Goal: Task Accomplishment & Management: Manage account settings

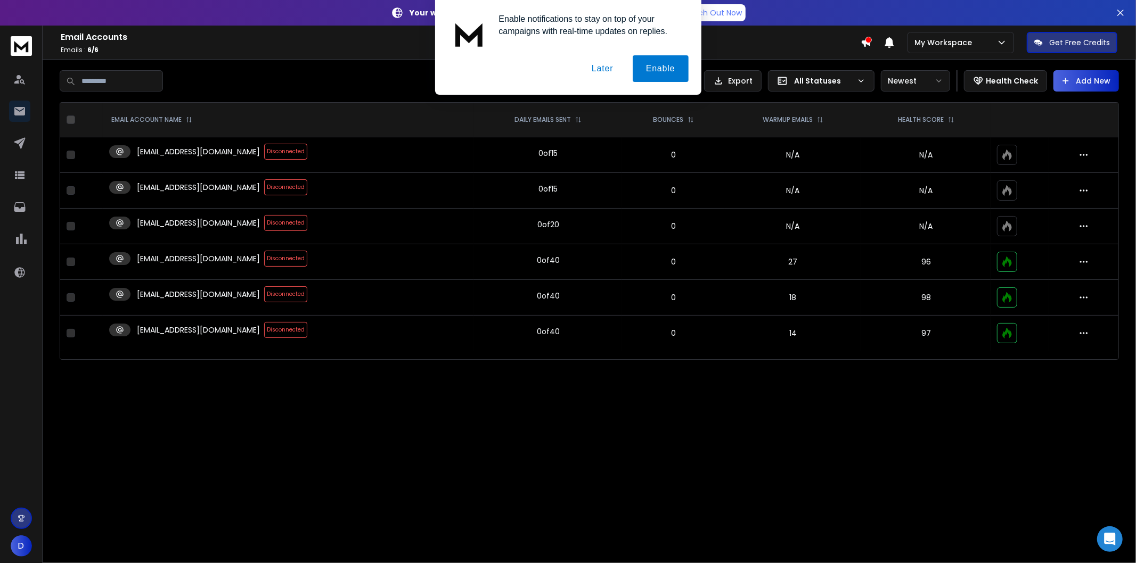
click at [1121, 9] on div "Enable notifications to stay on top of your campaigns with real-time updates on…" at bounding box center [568, 47] width 1136 height 95
click at [610, 72] on button "Later" at bounding box center [602, 68] width 48 height 27
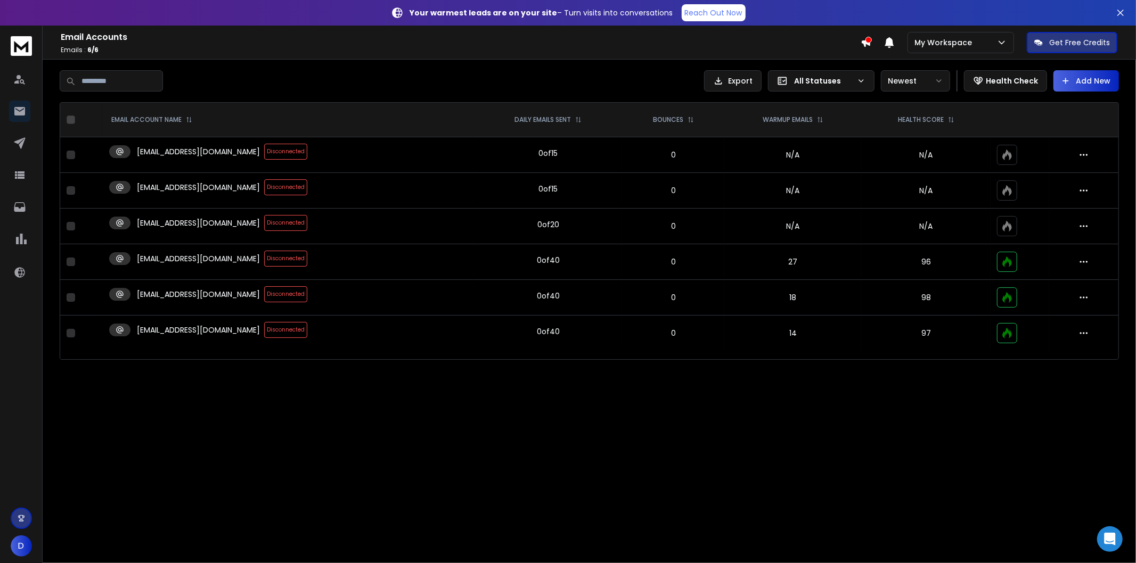
click at [1121, 13] on icon at bounding box center [1120, 13] width 10 height 10
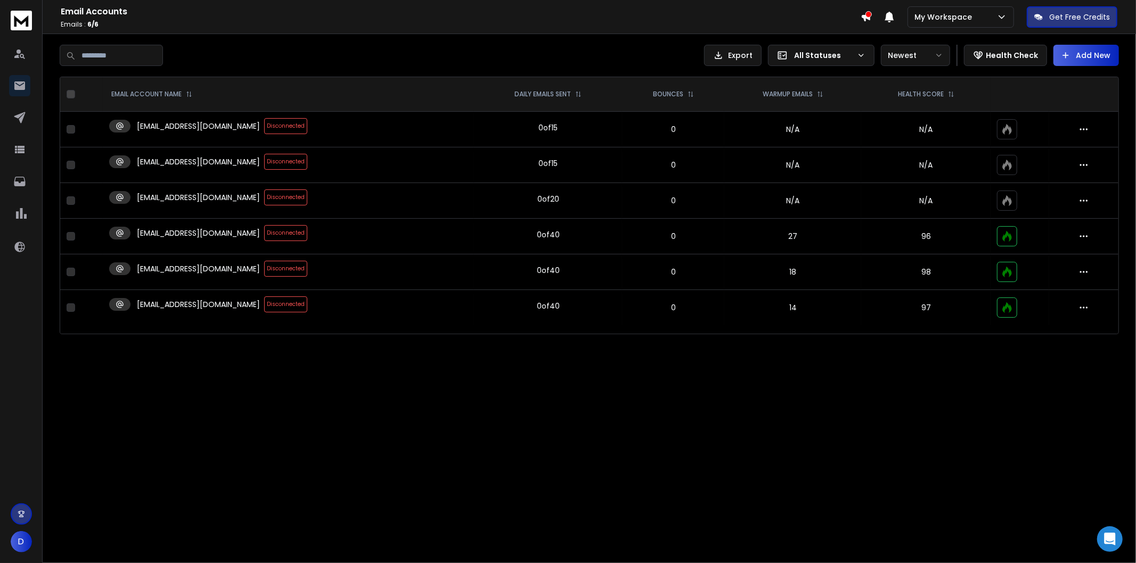
click at [1008, 237] on icon at bounding box center [1006, 236] width 9 height 11
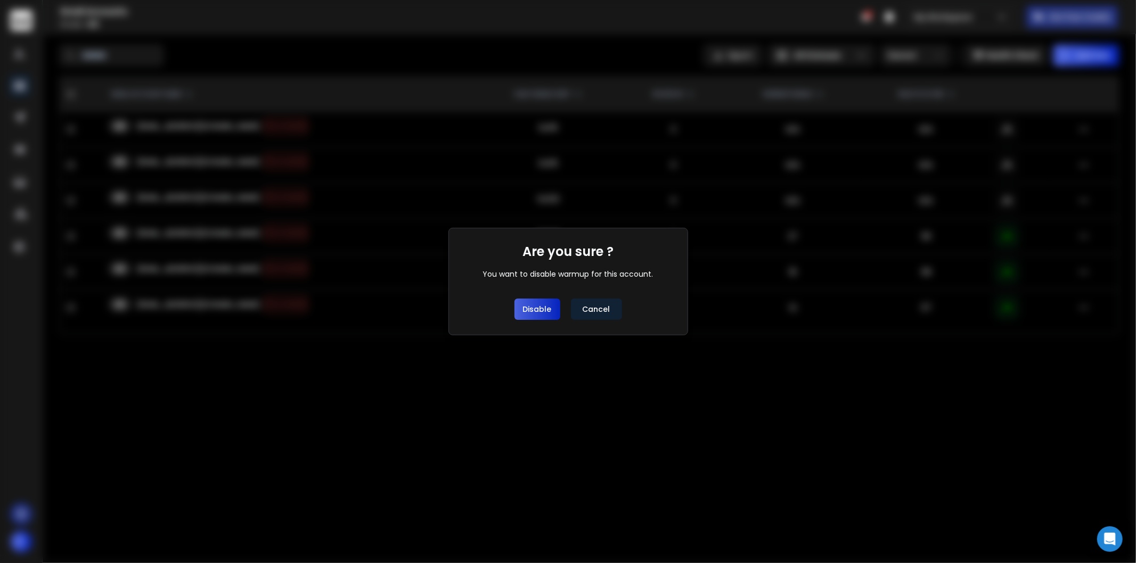
click at [549, 312] on button "Disable" at bounding box center [537, 309] width 46 height 21
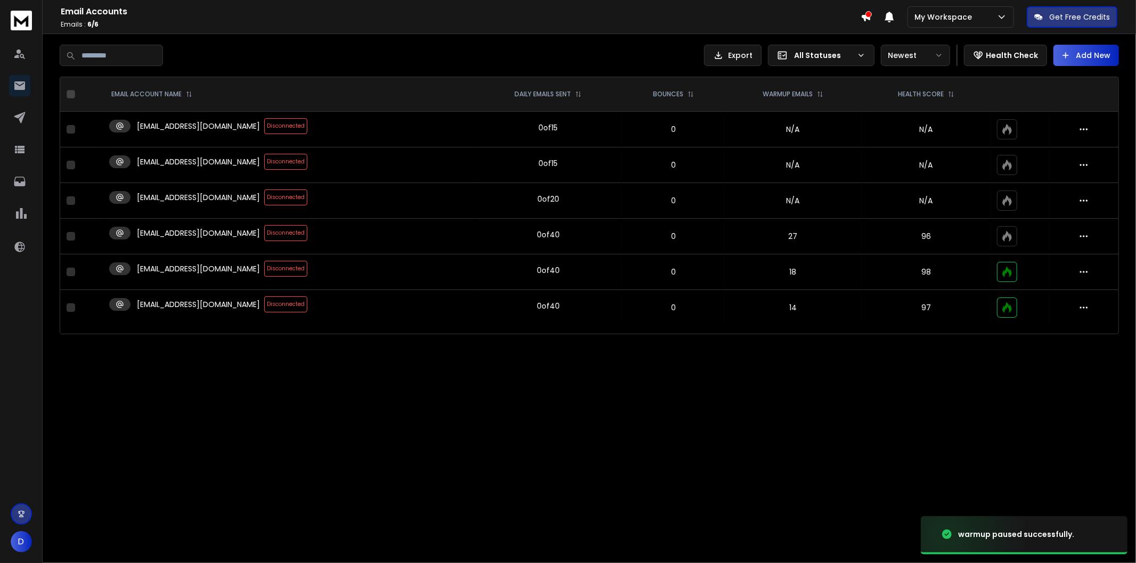
click at [1012, 272] on icon at bounding box center [1006, 272] width 9 height 11
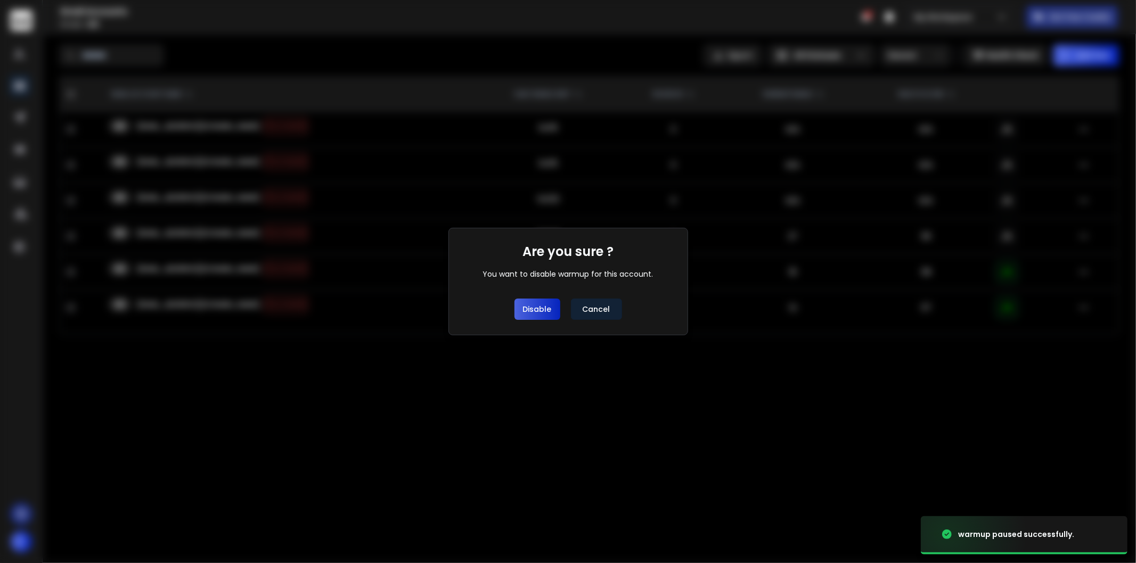
click at [549, 311] on button "Disable" at bounding box center [537, 309] width 46 height 21
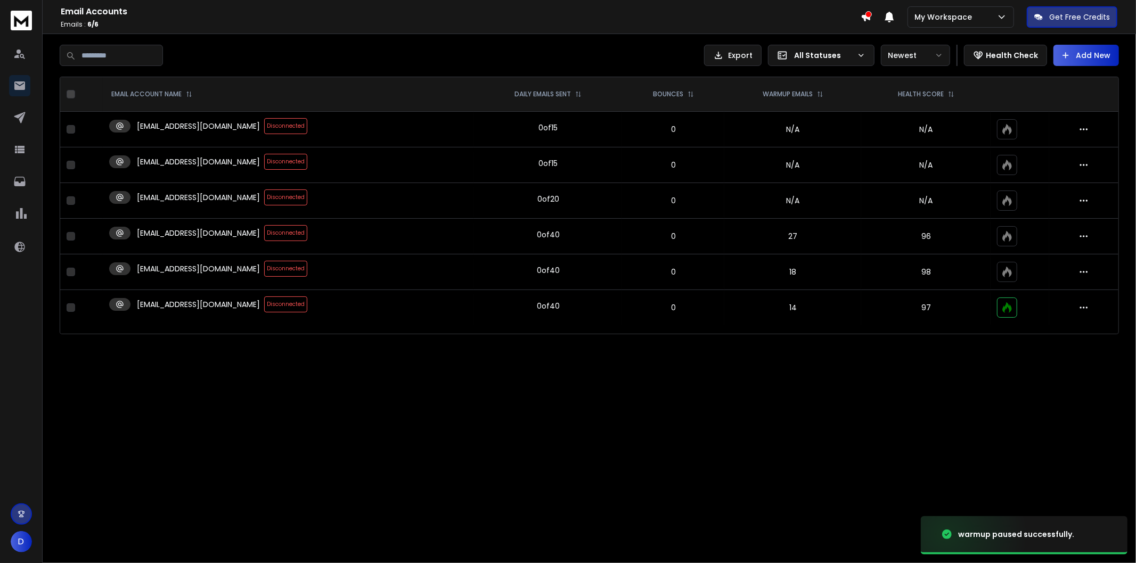
click at [1008, 307] on icon at bounding box center [1006, 307] width 9 height 11
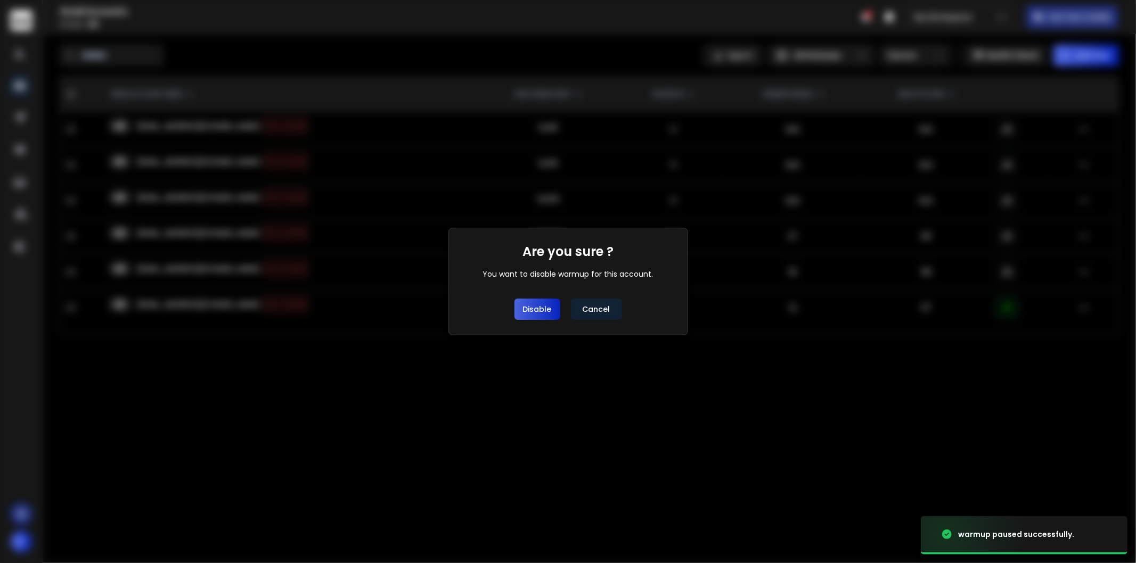
click at [526, 308] on button "Disable" at bounding box center [537, 309] width 46 height 21
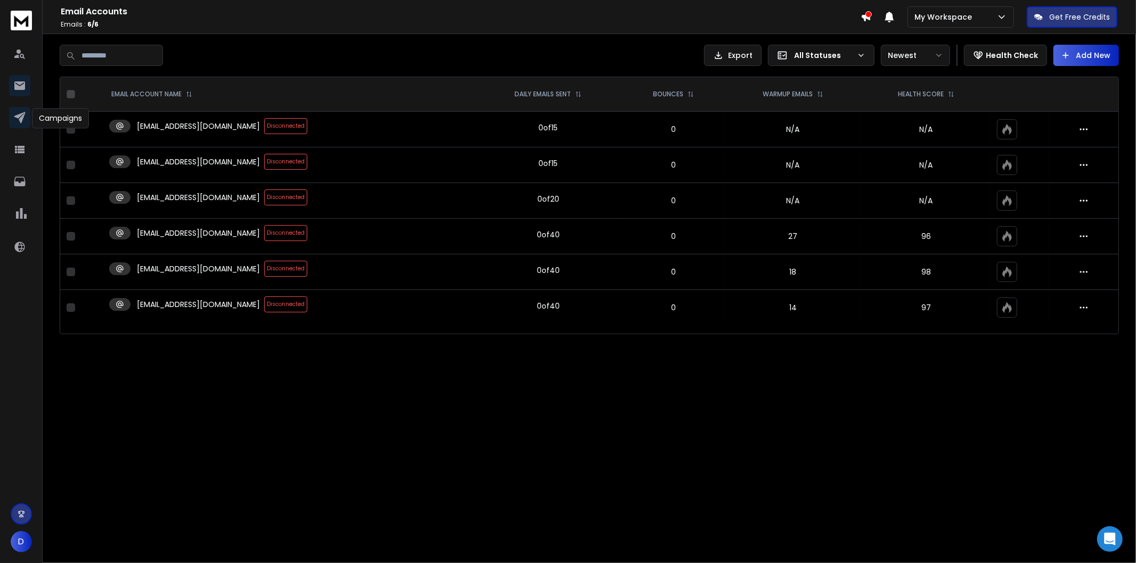
click at [20, 121] on icon at bounding box center [19, 117] width 11 height 11
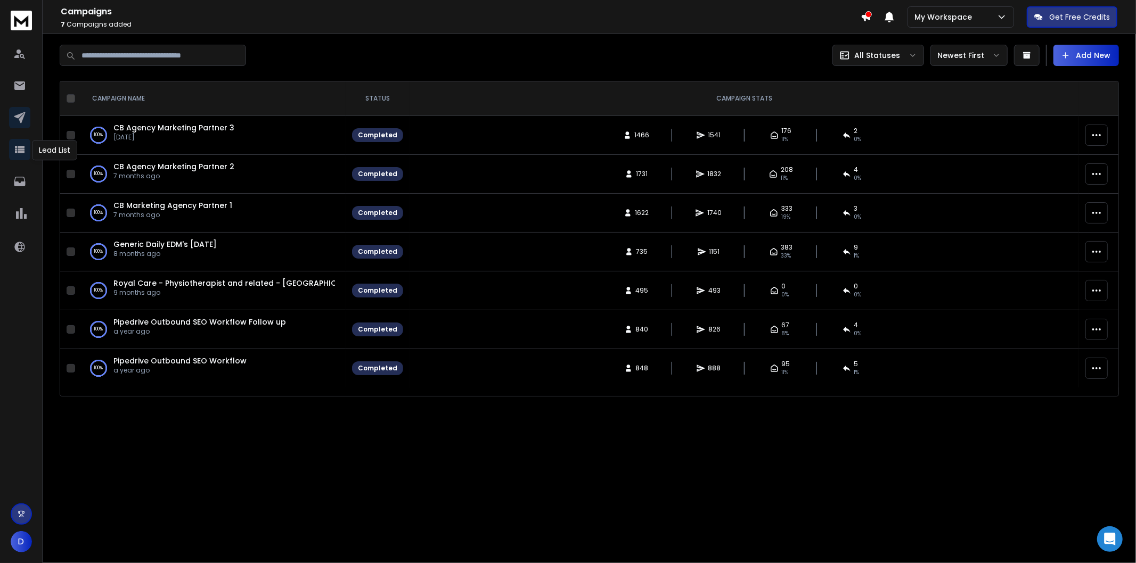
click at [18, 151] on icon at bounding box center [20, 149] width 10 height 7
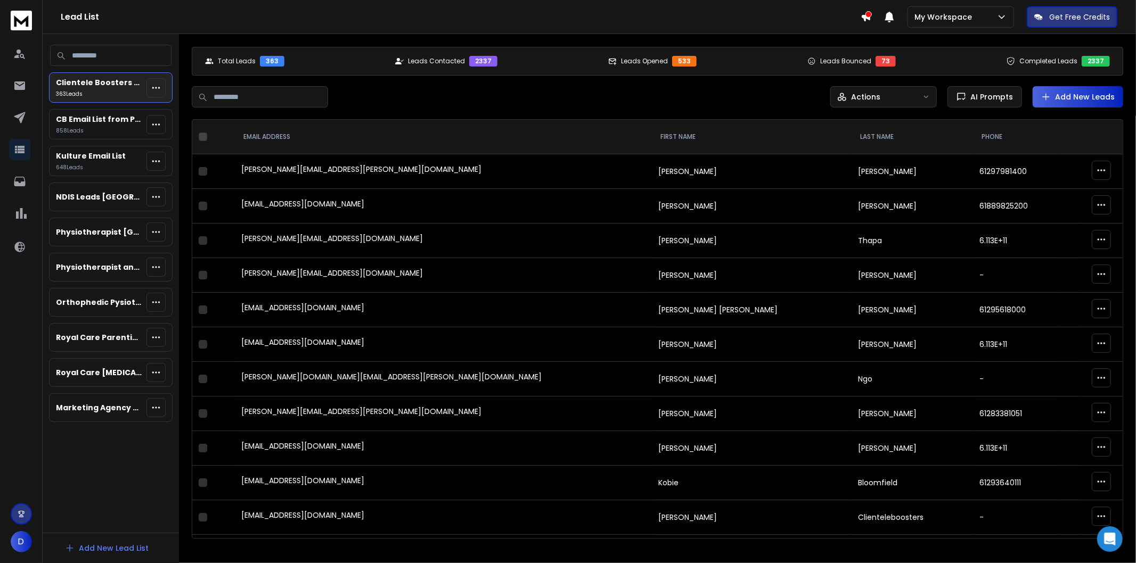
click at [94, 124] on p "CB Email List from Pipedrive valid" at bounding box center [99, 119] width 86 height 11
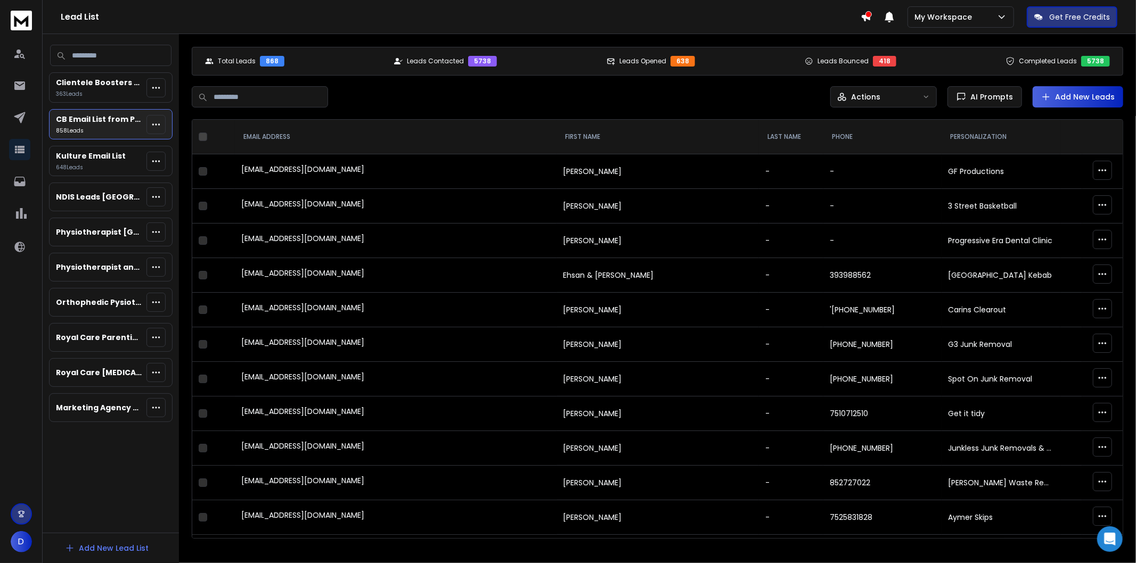
click at [89, 195] on p "NDIS Leads [GEOGRAPHIC_DATA]" at bounding box center [99, 197] width 86 height 11
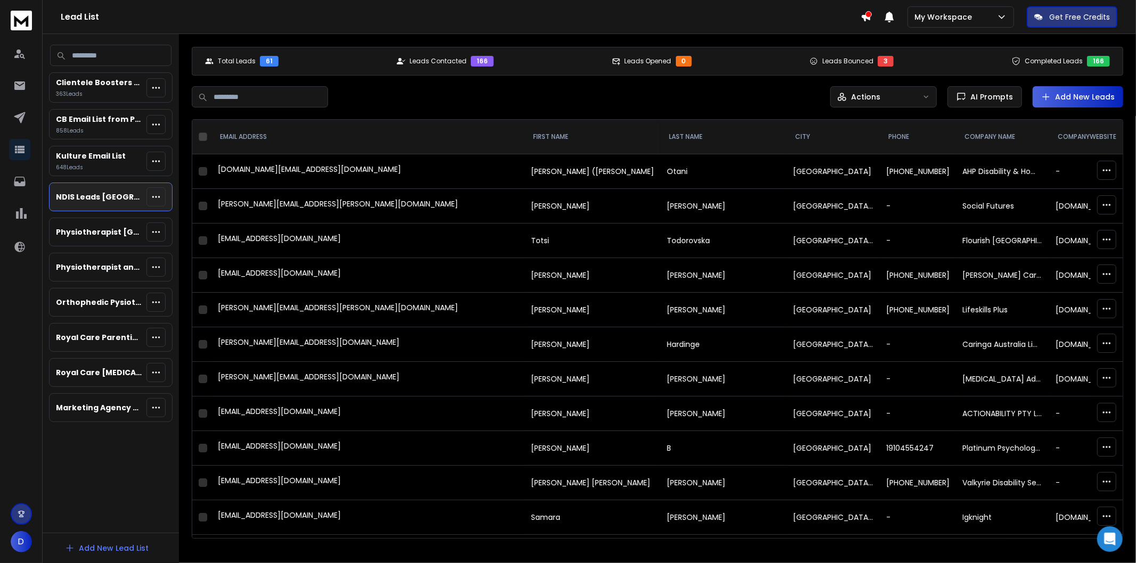
click at [80, 412] on p "Marketing Agency NYC Fb, Linkedin IGLeads no name" at bounding box center [99, 407] width 86 height 11
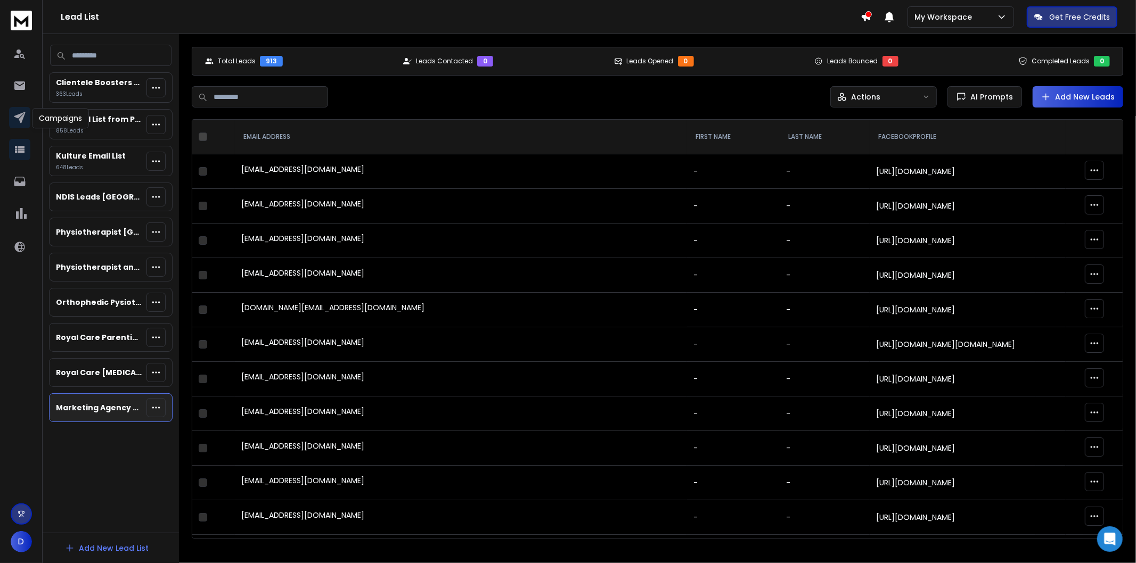
click at [19, 114] on icon at bounding box center [19, 117] width 11 height 11
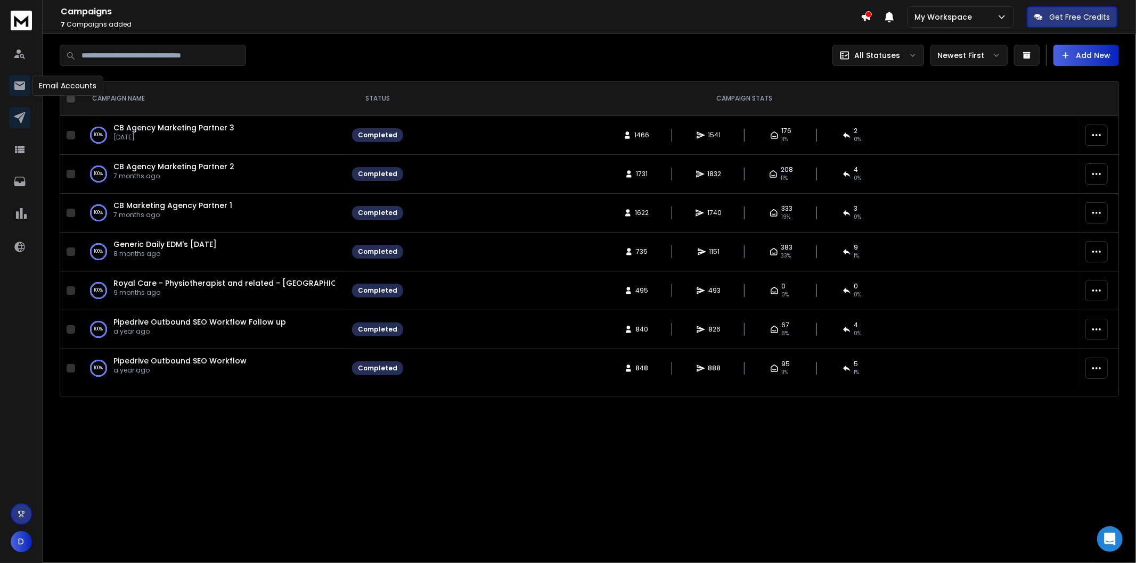
click at [19, 87] on icon at bounding box center [19, 85] width 11 height 9
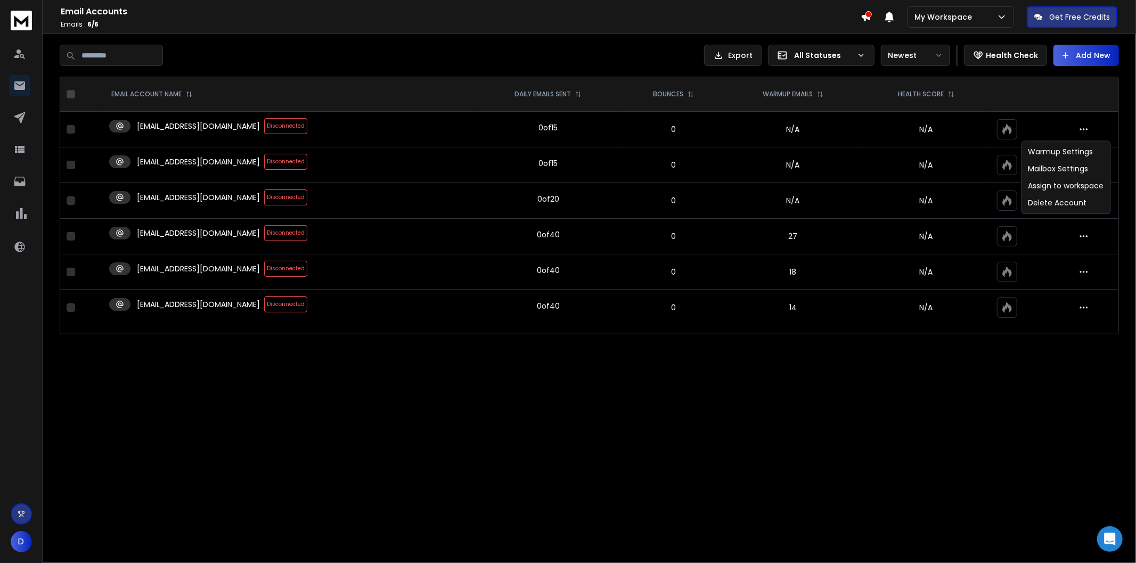
click at [1084, 129] on icon at bounding box center [1084, 129] width 8 height 2
click at [1049, 204] on div "Delete Account" at bounding box center [1066, 202] width 84 height 17
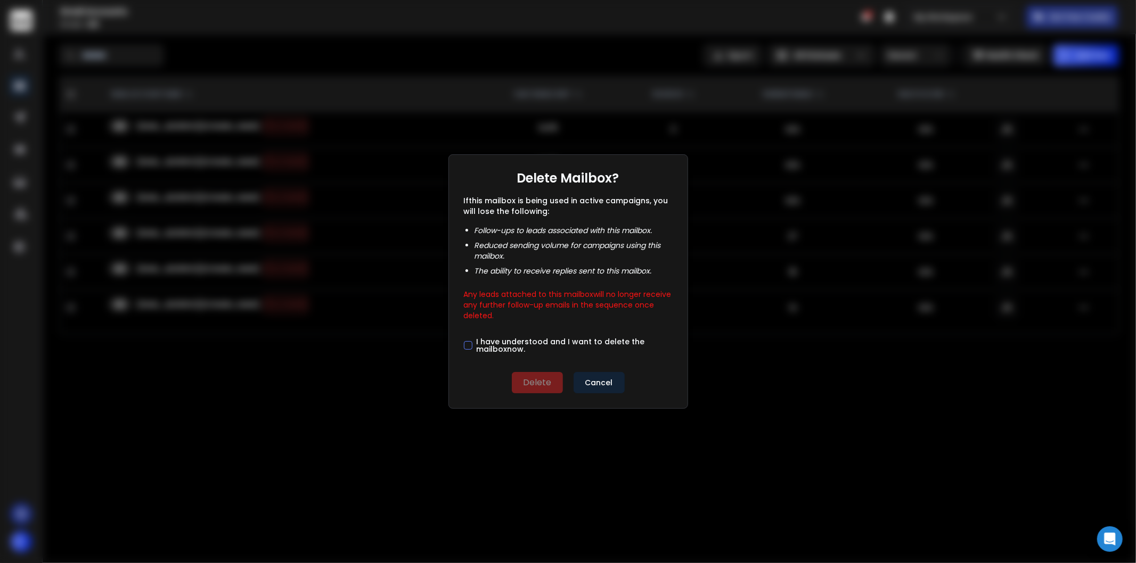
click at [467, 344] on button "I have understood and I want to delete the mailbox now." at bounding box center [468, 345] width 9 height 9
click at [536, 379] on button "Delete" at bounding box center [537, 382] width 51 height 21
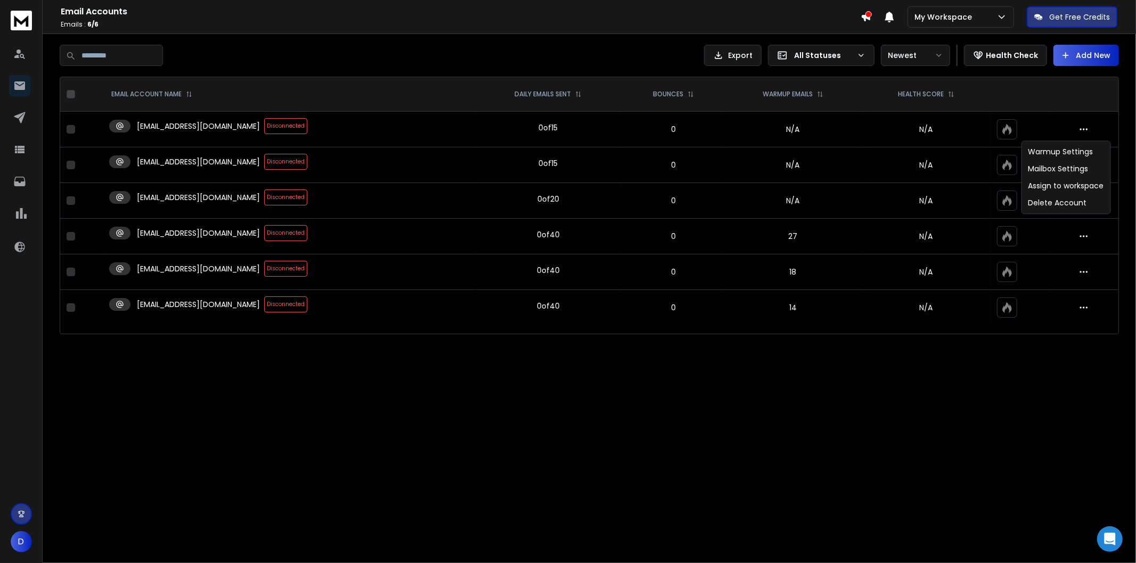
click at [1084, 128] on icon at bounding box center [1084, 130] width 10 height 10
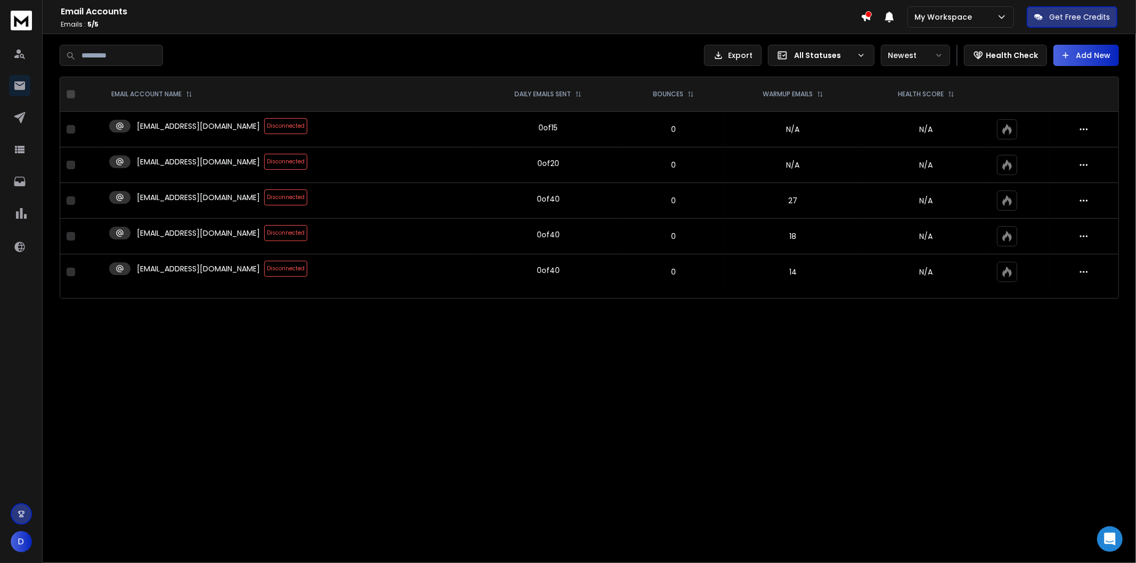
click at [1082, 130] on icon at bounding box center [1084, 130] width 10 height 10
click at [1050, 203] on div "Delete Account" at bounding box center [1066, 202] width 84 height 17
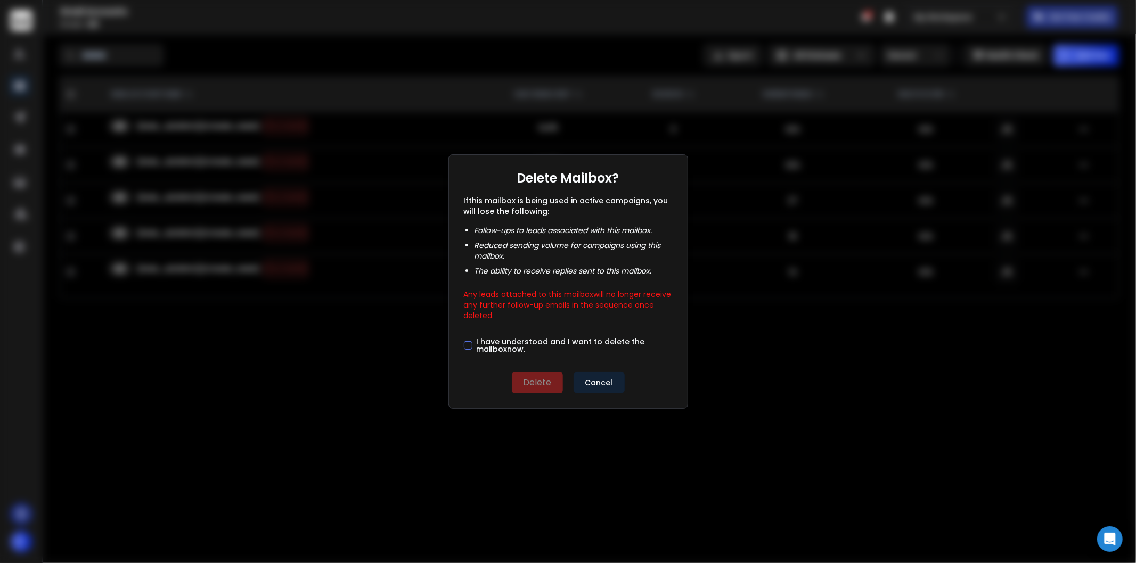
click at [466, 346] on button "I have understood and I want to delete the mailbox now." at bounding box center [468, 345] width 9 height 9
click at [532, 384] on button "Delete" at bounding box center [537, 382] width 51 height 21
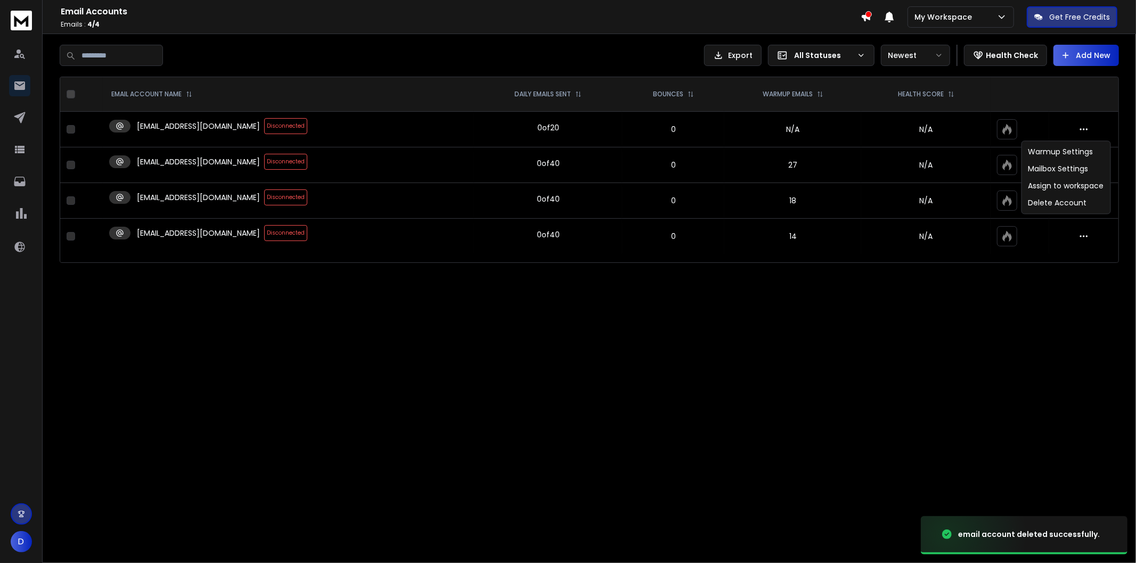
click at [1083, 130] on icon at bounding box center [1084, 130] width 10 height 10
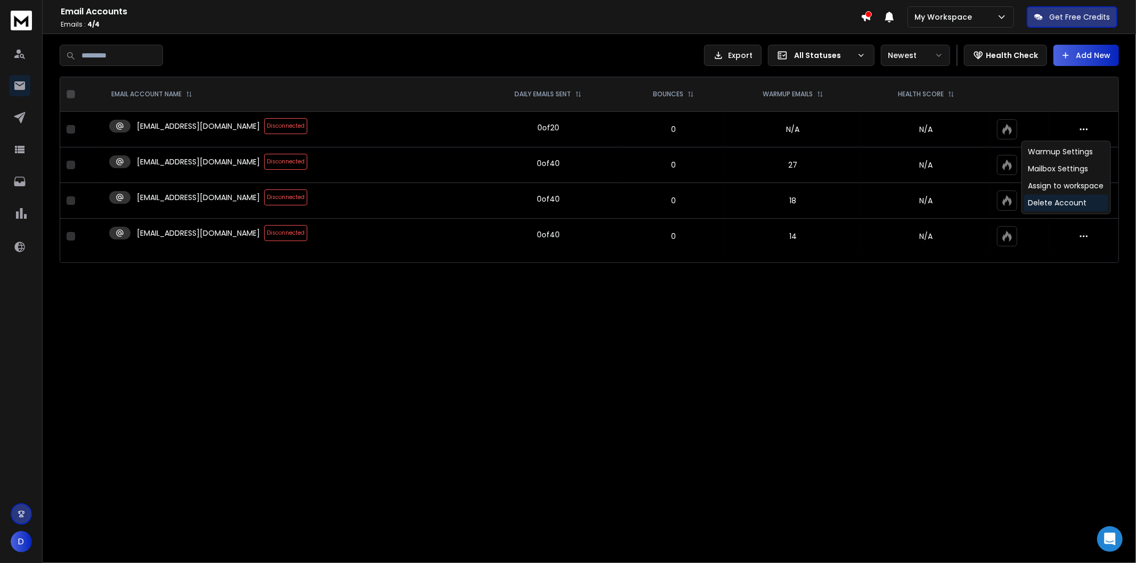
click at [1035, 202] on div "Delete Account" at bounding box center [1066, 202] width 84 height 17
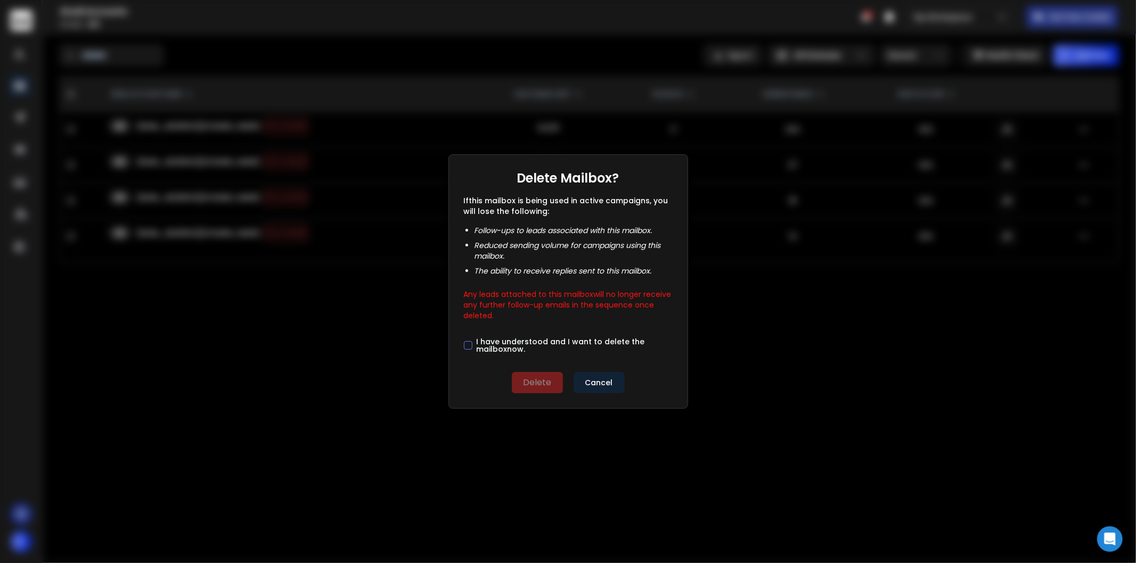
click at [468, 343] on button "I have understood and I want to delete the mailbox now." at bounding box center [468, 345] width 9 height 9
click at [529, 379] on button "Delete" at bounding box center [537, 382] width 51 height 21
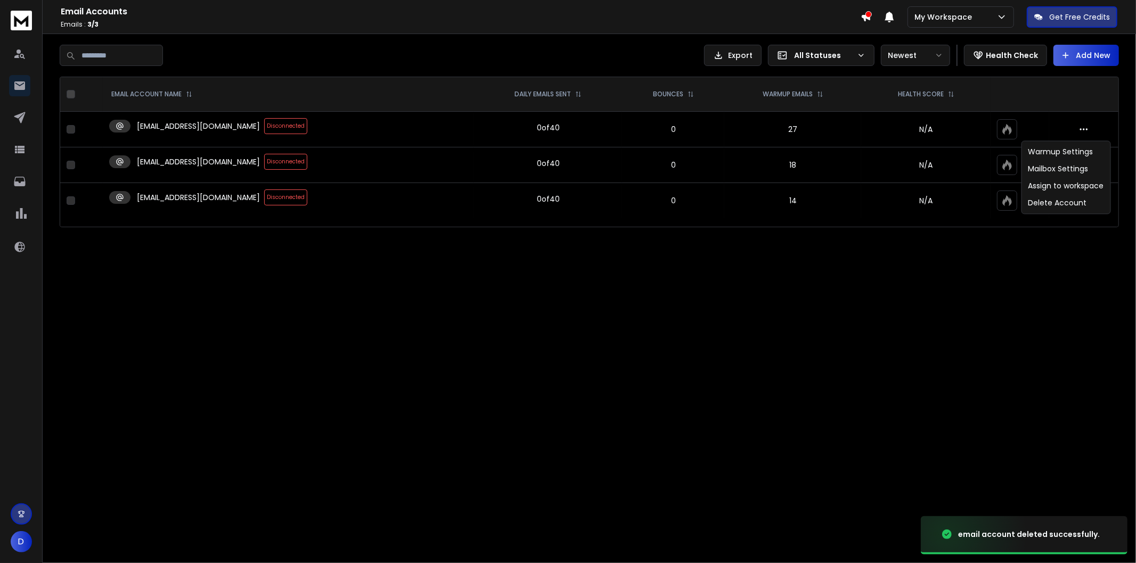
click at [1083, 127] on icon at bounding box center [1084, 130] width 10 height 10
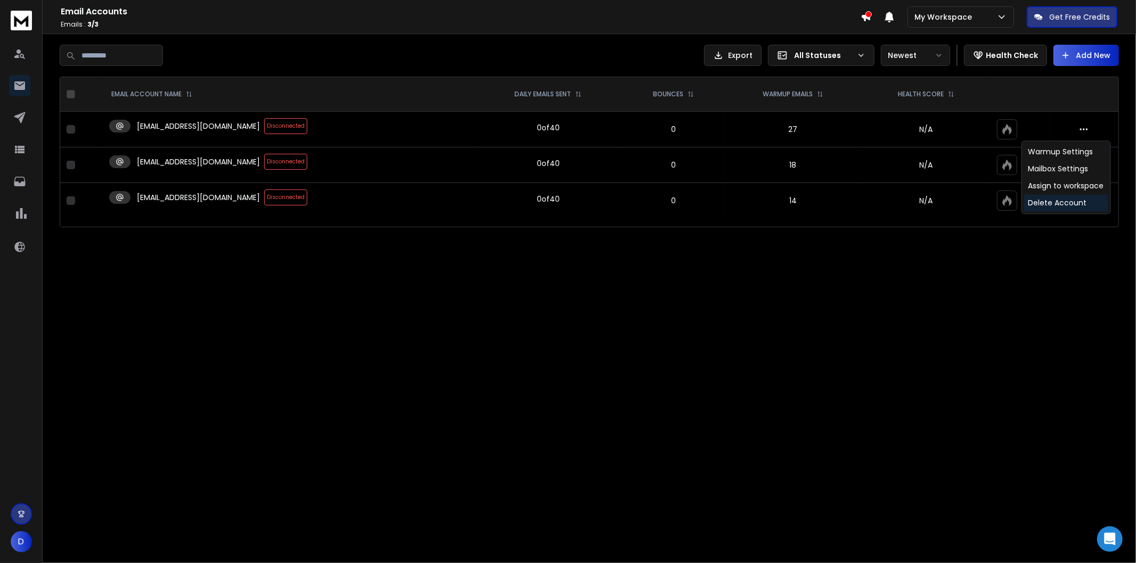
click at [1034, 203] on div "Delete Account" at bounding box center [1066, 202] width 84 height 17
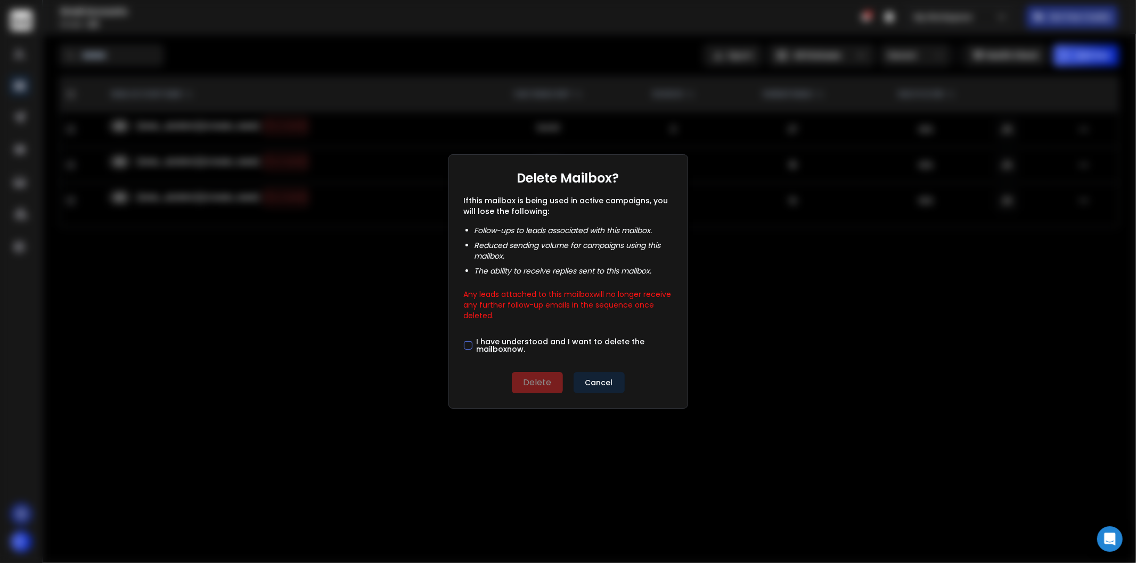
click at [470, 347] on button "I have understood and I want to delete the mailbox now." at bounding box center [468, 345] width 9 height 9
click at [529, 387] on button "Delete" at bounding box center [537, 382] width 51 height 21
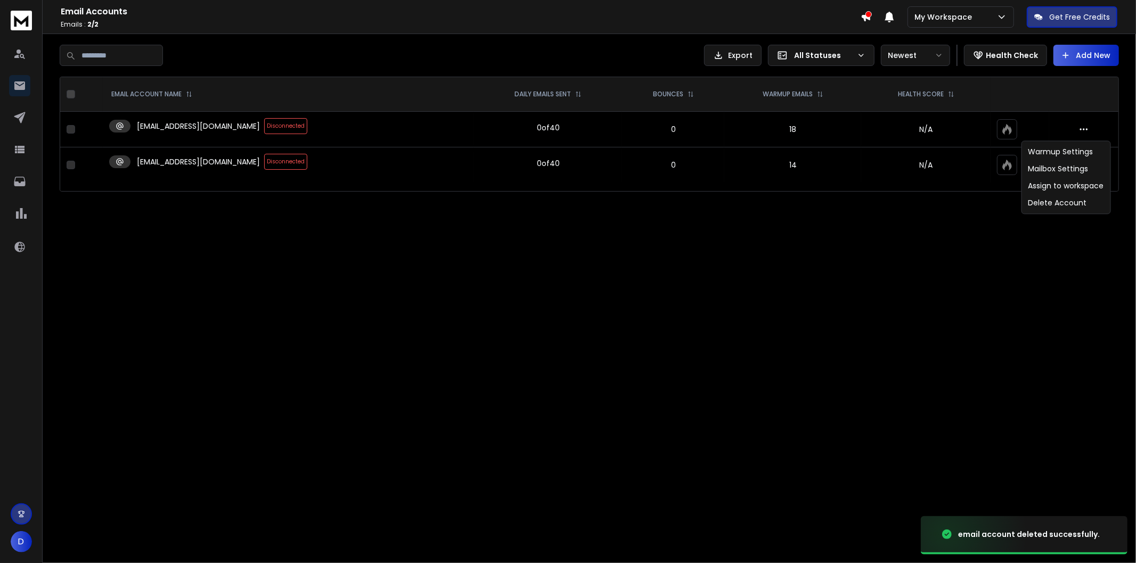
click at [1080, 133] on icon at bounding box center [1084, 130] width 10 height 10
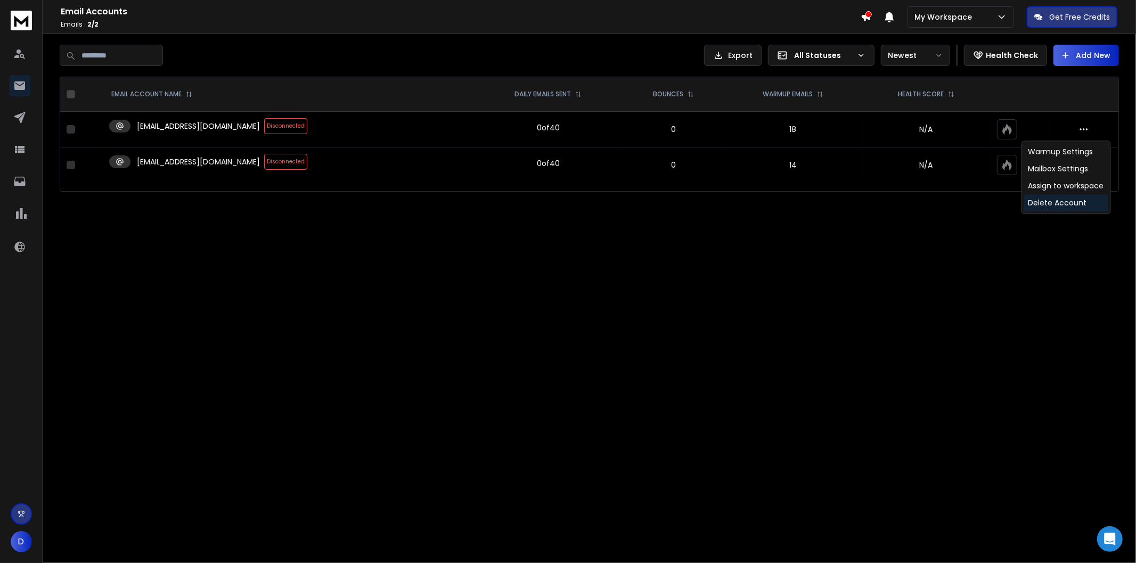
click at [1041, 201] on div "Delete Account" at bounding box center [1066, 202] width 84 height 17
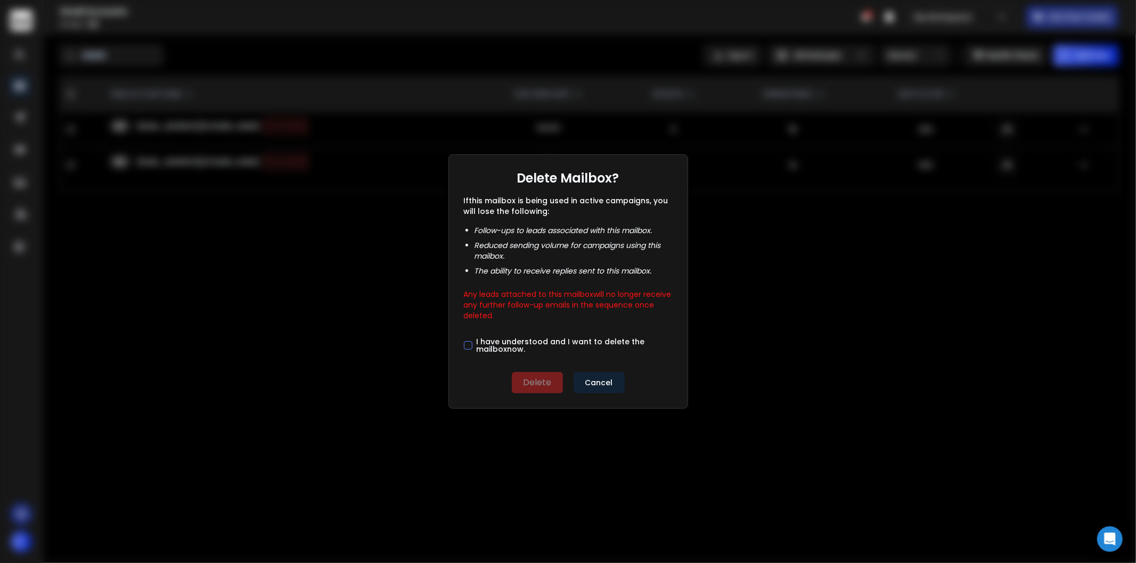
click at [468, 343] on button "I have understood and I want to delete the mailbox now." at bounding box center [468, 345] width 9 height 9
click at [546, 380] on button "Delete" at bounding box center [537, 382] width 51 height 21
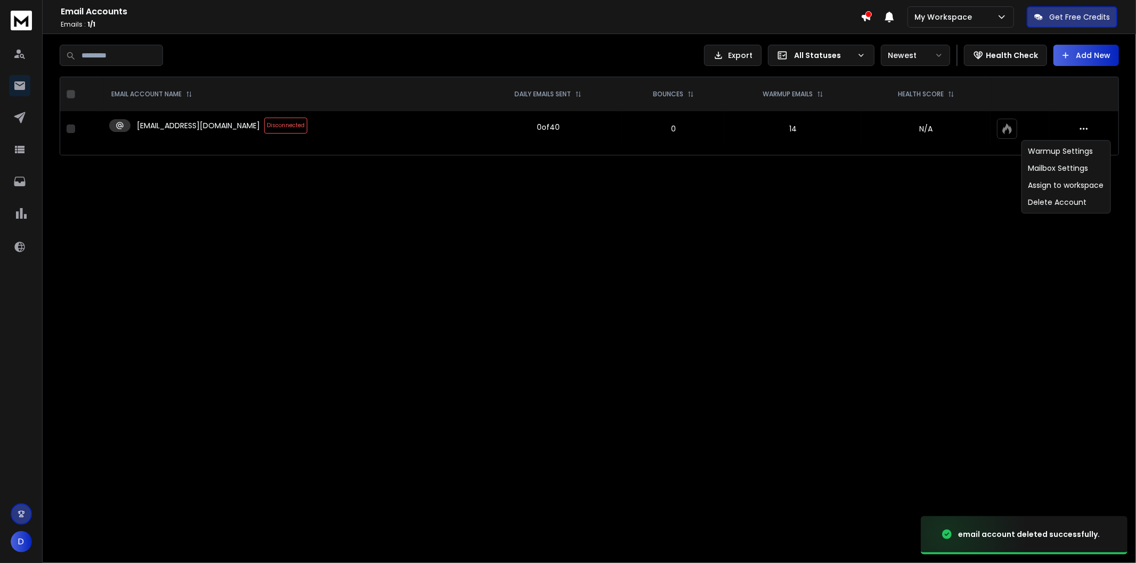
click at [1081, 129] on icon at bounding box center [1084, 129] width 10 height 10
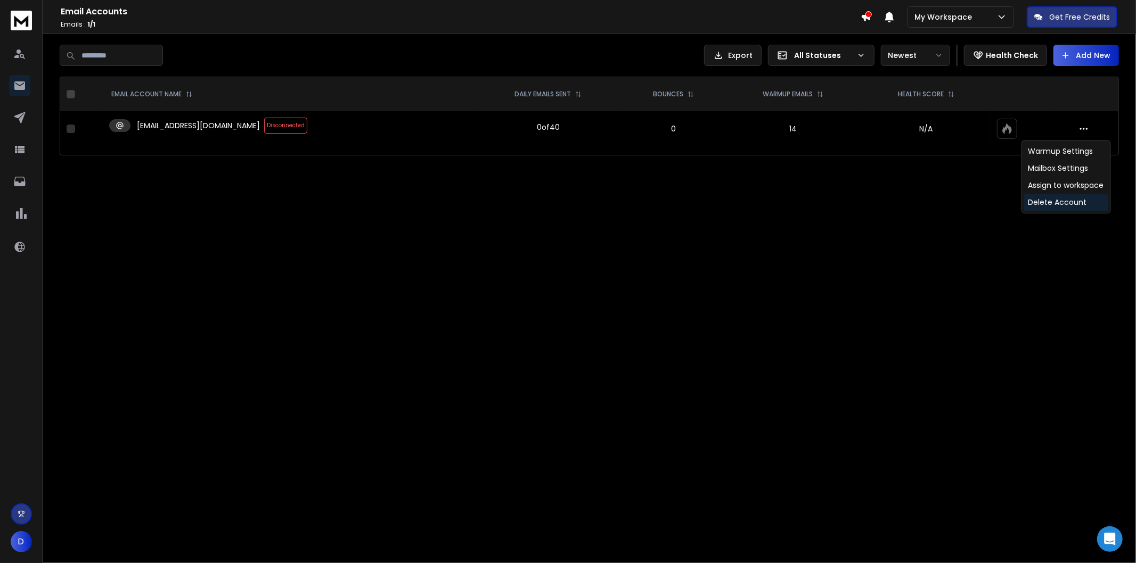
click at [1046, 203] on div "Delete Account" at bounding box center [1066, 202] width 84 height 17
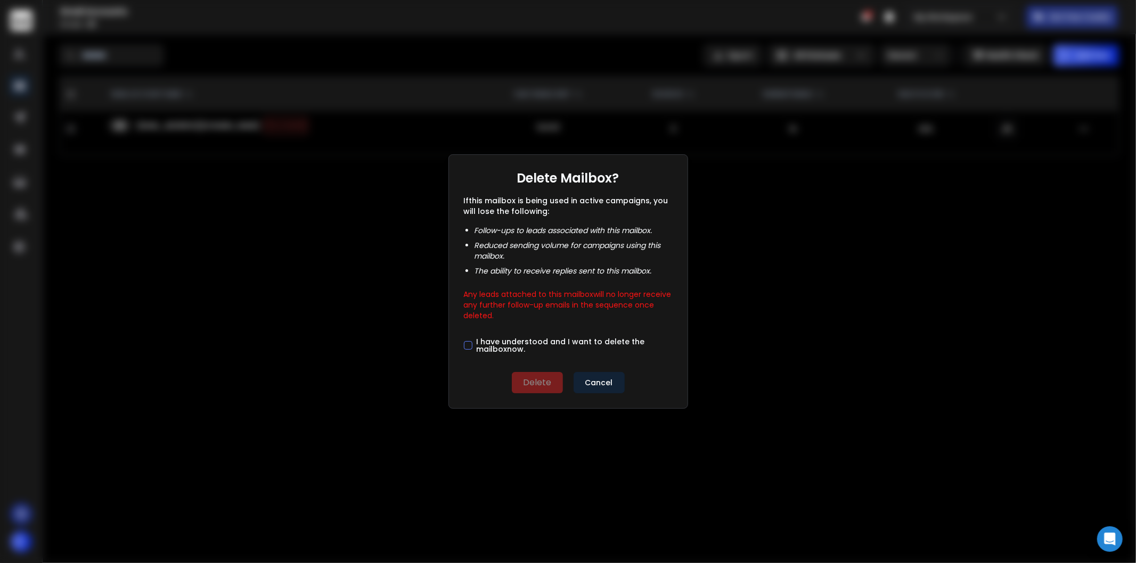
click at [468, 347] on button "I have understood and I want to delete the mailbox now." at bounding box center [468, 345] width 9 height 9
click at [520, 381] on button "Delete" at bounding box center [537, 382] width 51 height 21
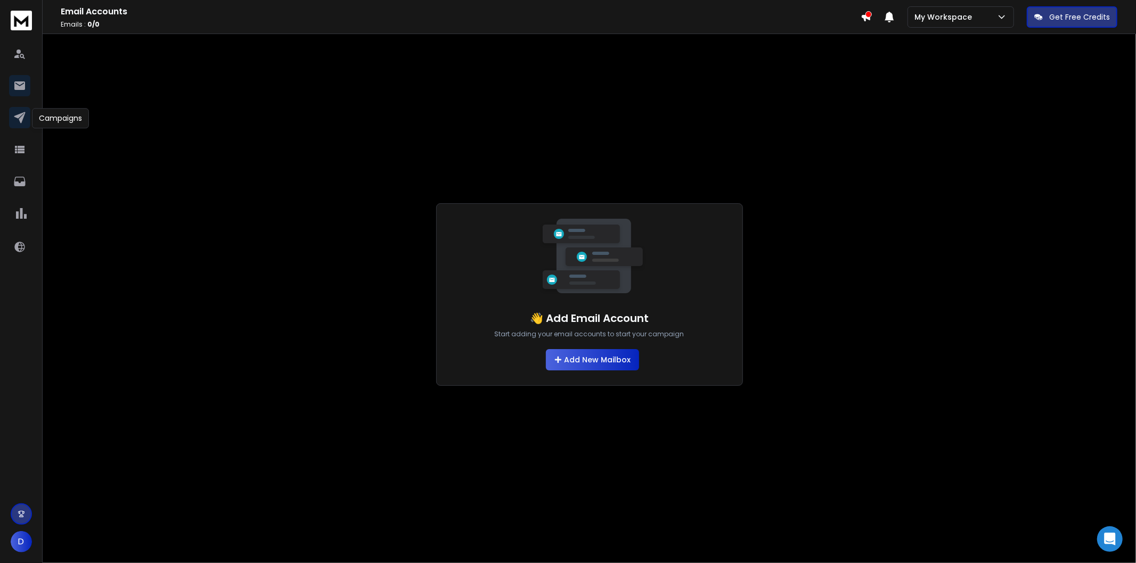
click at [20, 113] on icon at bounding box center [19, 117] width 13 height 13
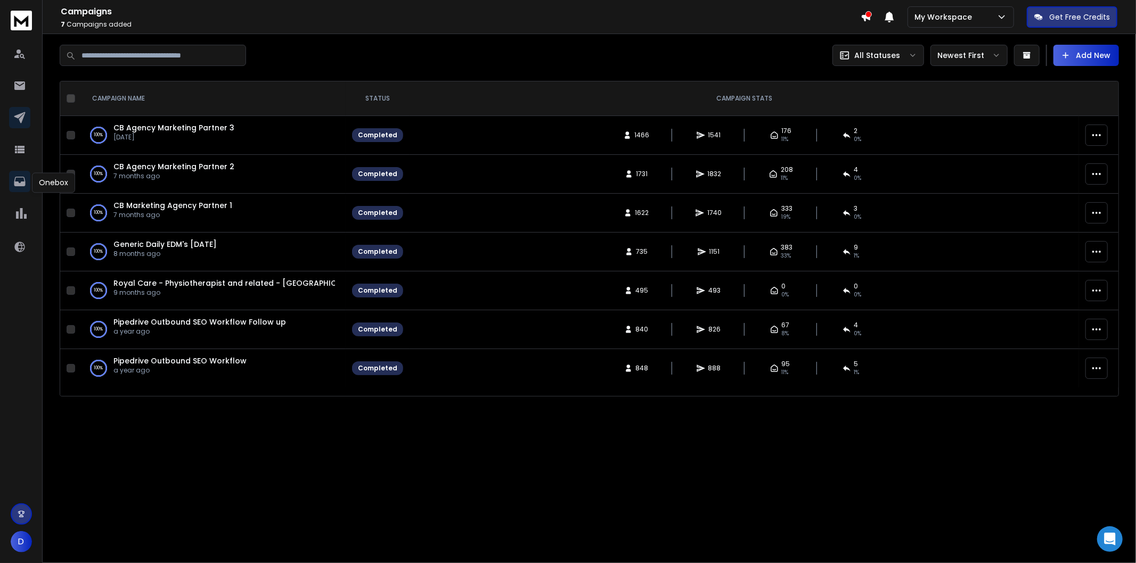
click at [17, 186] on icon at bounding box center [19, 182] width 11 height 10
